Goal: Navigation & Orientation: Find specific page/section

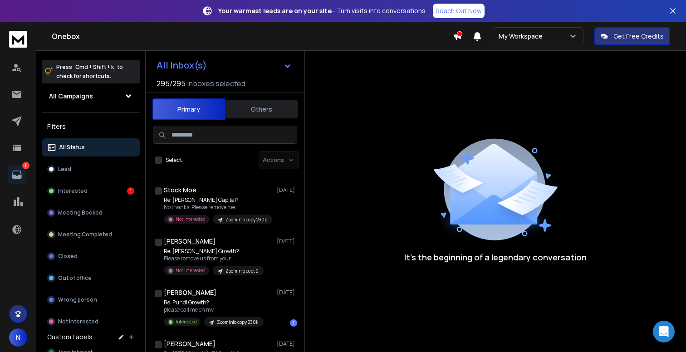
scroll to position [6, 0]
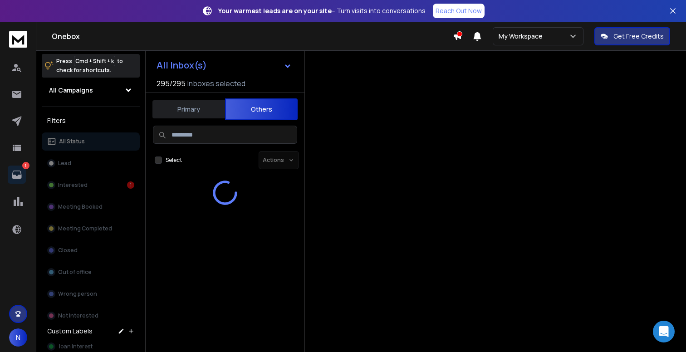
click at [234, 100] on button "Others" at bounding box center [261, 109] width 73 height 22
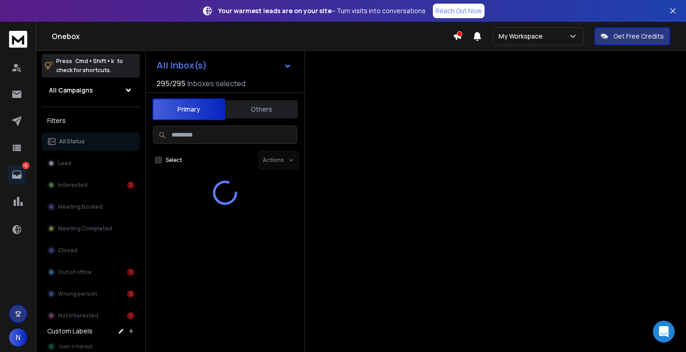
click at [212, 104] on button "Primary" at bounding box center [188, 109] width 73 height 22
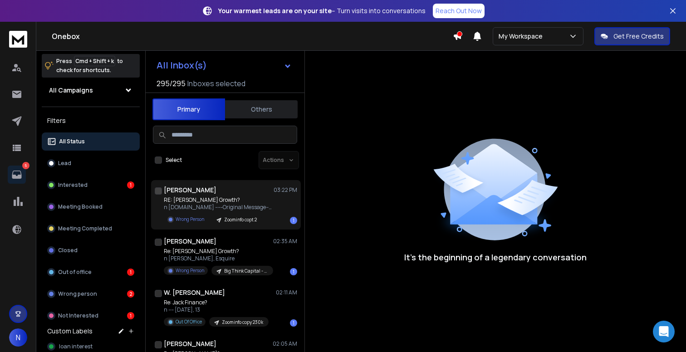
click at [232, 214] on div "RE: [PERSON_NAME] Growth? n [DOMAIN_NAME] -----Original Message----- From: Wron…" at bounding box center [218, 210] width 109 height 28
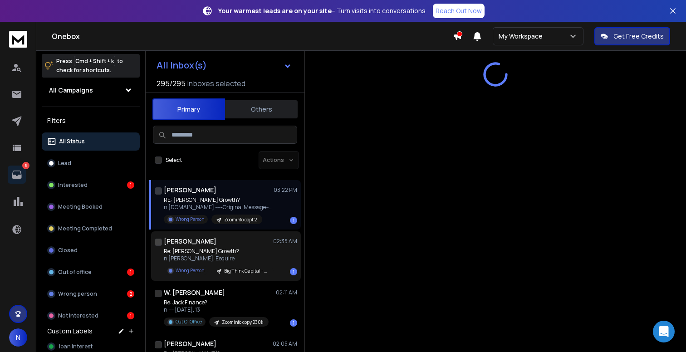
click at [230, 250] on p "Re: [PERSON_NAME] Growth?" at bounding box center [218, 251] width 109 height 7
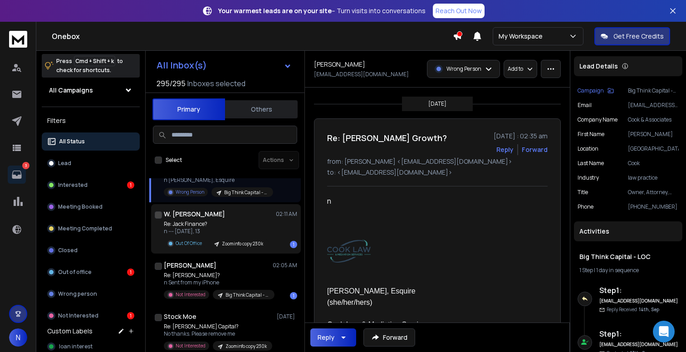
click at [233, 208] on div "W. [PERSON_NAME] 02:11 AM Re: Jack Finance? n ---- [DATE], 13 Out Of Office Zoo…" at bounding box center [226, 228] width 150 height 49
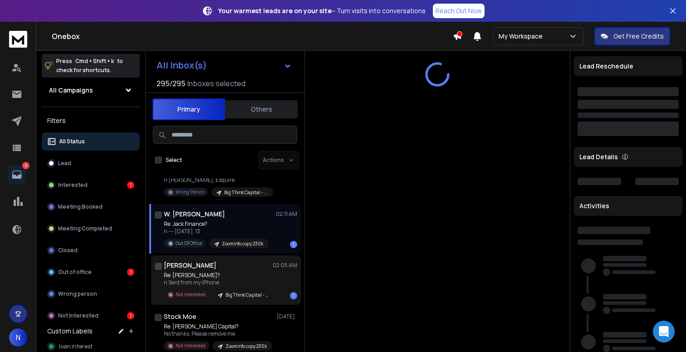
click at [233, 262] on div "[PERSON_NAME] 02:05 AM" at bounding box center [230, 265] width 133 height 9
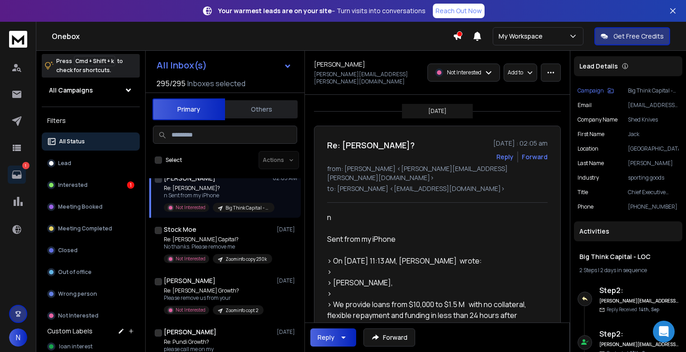
scroll to position [226, 0]
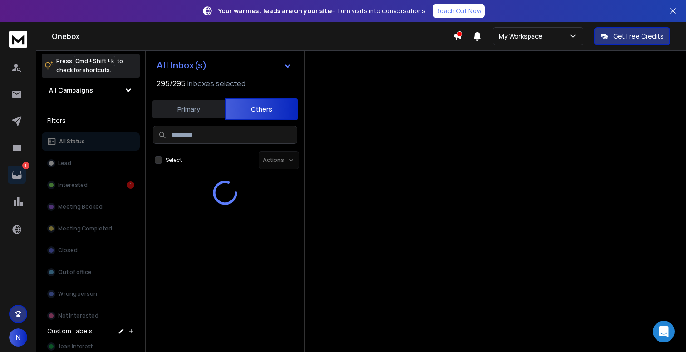
click at [245, 105] on button "Others" at bounding box center [261, 109] width 73 height 22
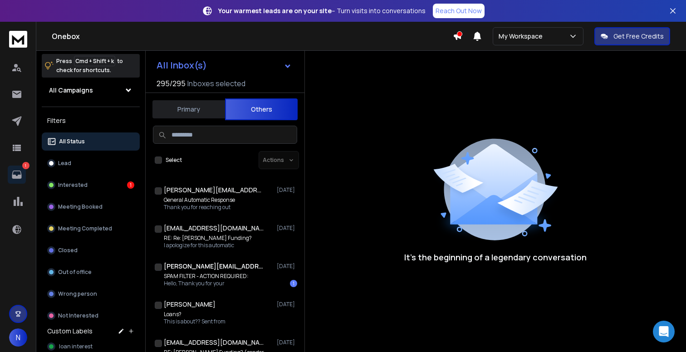
click at [202, 112] on button "Primary" at bounding box center [188, 109] width 73 height 20
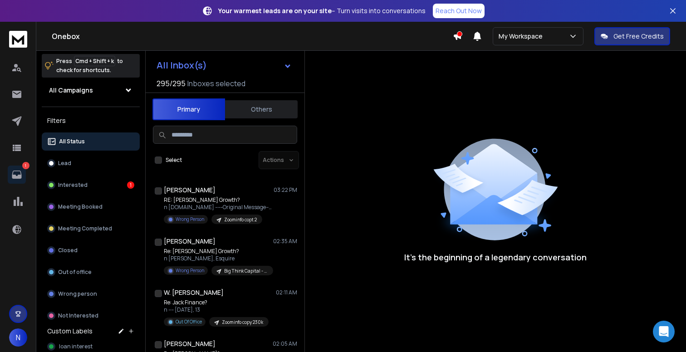
click at [263, 117] on button "Others" at bounding box center [261, 109] width 73 height 20
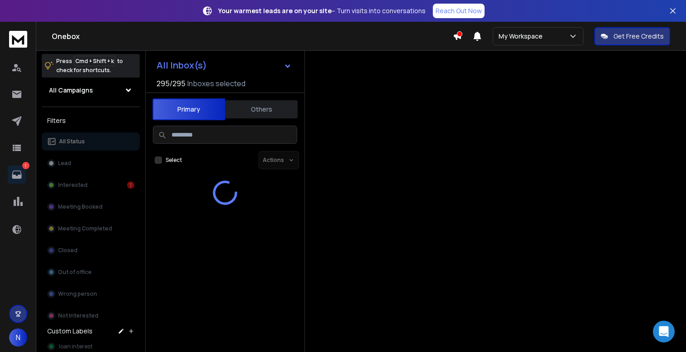
click at [191, 113] on button "Primary" at bounding box center [188, 109] width 73 height 22
